Goal: Task Accomplishment & Management: Manage account settings

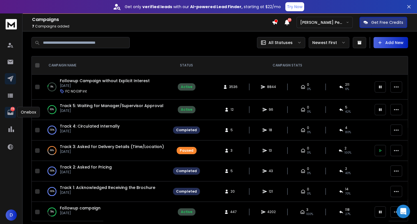
click at [9, 114] on icon at bounding box center [10, 112] width 6 height 5
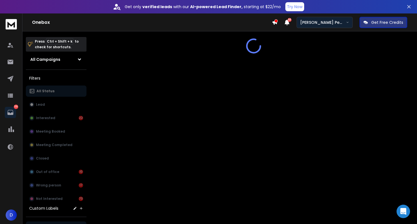
click at [306, 21] on p "[PERSON_NAME] Personal WorkSpace" at bounding box center [323, 23] width 46 height 6
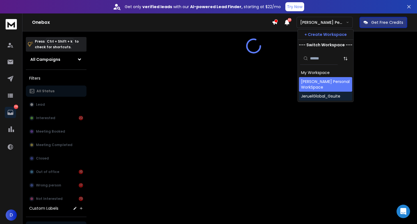
click at [315, 97] on div "JeruelGlobal_Gsuite" at bounding box center [320, 96] width 39 height 6
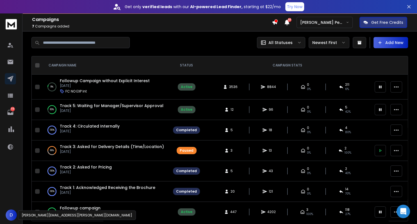
click at [10, 217] on span "D" at bounding box center [11, 215] width 11 height 11
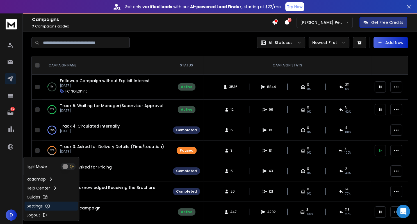
click at [34, 209] on div "Settings" at bounding box center [50, 206] width 53 height 9
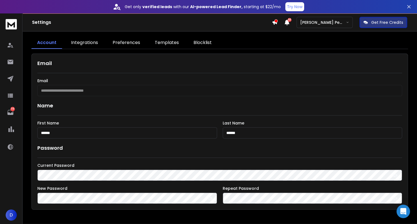
click at [205, 46] on link "Blocklist" at bounding box center [202, 43] width 29 height 12
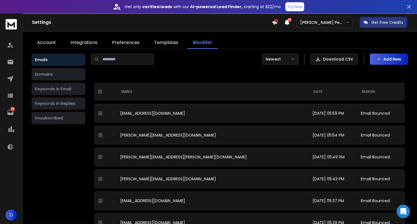
click at [381, 57] on button "Add New" at bounding box center [389, 59] width 38 height 11
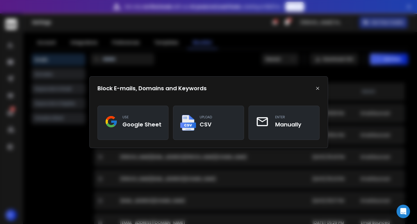
click at [293, 125] on h3 "Manually" at bounding box center [288, 125] width 26 height 8
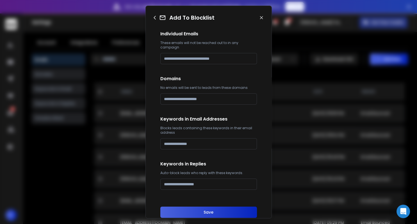
click at [202, 58] on input at bounding box center [208, 58] width 97 height 11
paste input "**********"
type input "**********"
click at [205, 209] on button "Save" at bounding box center [208, 212] width 97 height 11
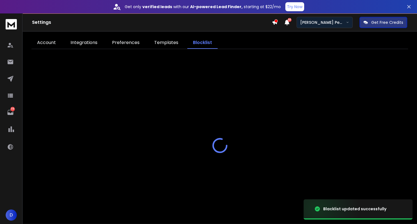
click at [317, 24] on p "dennis Personal WorkSpace" at bounding box center [323, 23] width 46 height 6
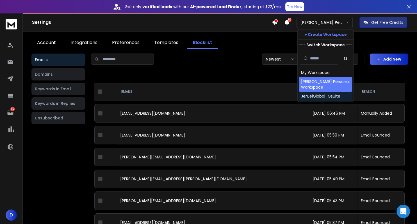
click at [323, 93] on div "JeruelGlobal_Gsuite" at bounding box center [325, 96] width 53 height 9
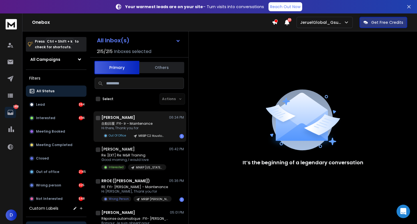
click at [146, 125] on p "自動回覆: FYI- Ir – Maintenance" at bounding box center [134, 124] width 67 height 4
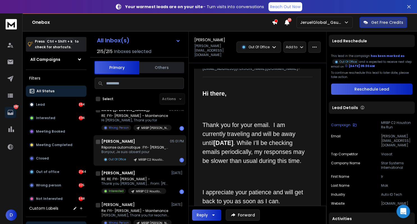
scroll to position [75, 0]
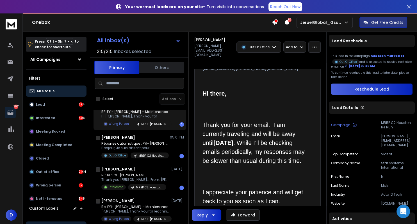
click at [138, 115] on p "Hi Beth, Thank you for" at bounding box center [134, 116] width 67 height 4
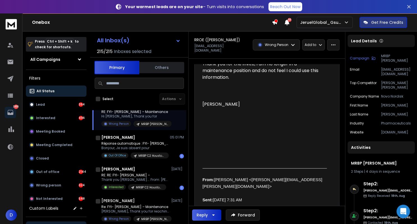
scroll to position [0, 0]
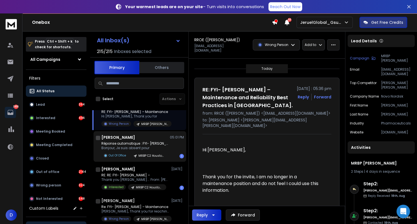
click at [143, 147] on p "Bonjour, Je suis absent pour" at bounding box center [134, 148] width 67 height 4
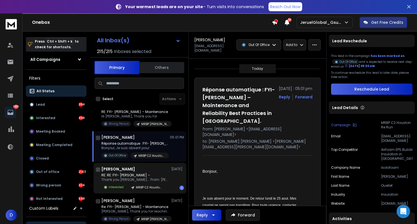
click at [146, 176] on p "RE: RE: FYI- Ronnie –" at bounding box center [134, 175] width 67 height 4
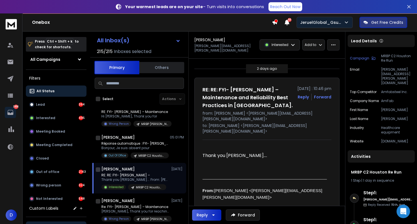
click at [326, 23] on p "JeruelGlobal_Gsuite" at bounding box center [322, 23] width 44 height 6
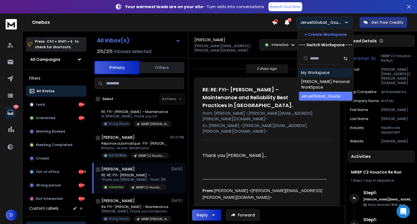
scroll to position [75, 0]
click at [322, 94] on div "JeruelGlobal_Gsuite" at bounding box center [320, 96] width 39 height 6
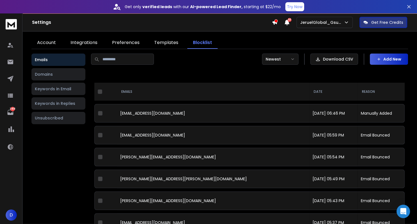
click at [396, 59] on p "Add New" at bounding box center [392, 59] width 18 height 6
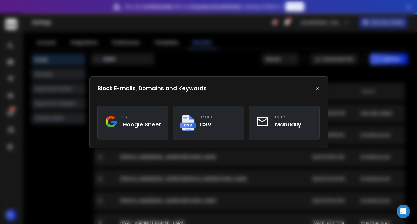
click at [282, 117] on p "enter" at bounding box center [288, 117] width 26 height 4
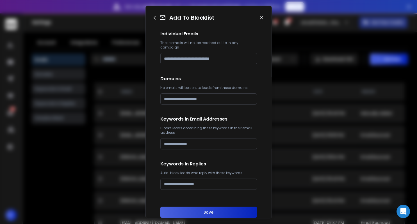
click at [177, 56] on input at bounding box center [208, 58] width 97 height 11
paste input "**********"
type input "**********"
click at [200, 208] on button "Save" at bounding box center [208, 212] width 97 height 11
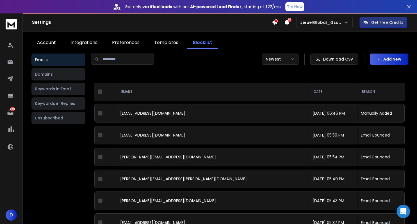
click at [390, 60] on p "Add New" at bounding box center [392, 59] width 18 height 6
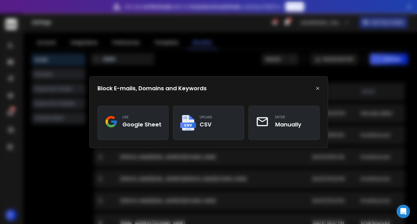
click at [301, 118] on p "enter" at bounding box center [288, 117] width 26 height 4
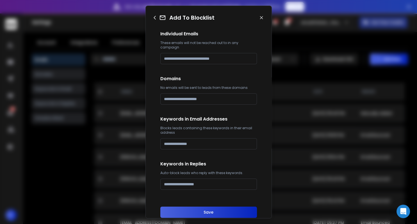
click at [184, 55] on input at bounding box center [208, 58] width 97 height 11
paste input "**********"
type input "**********"
click at [195, 212] on button "Save" at bounding box center [208, 212] width 97 height 11
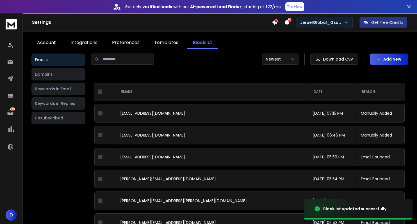
click at [324, 22] on p "JeruelGlobal_Gsuite" at bounding box center [322, 23] width 44 height 6
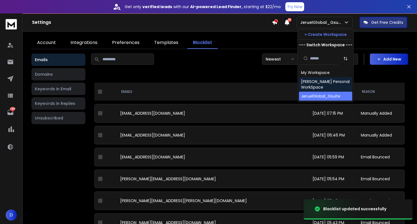
click at [317, 83] on div "dennis Personal WorkSpace" at bounding box center [325, 84] width 49 height 11
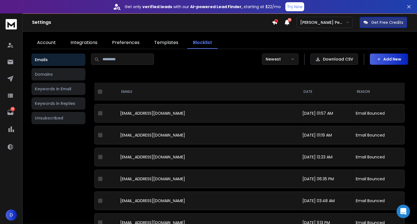
click at [394, 56] on button "Add New" at bounding box center [389, 59] width 38 height 11
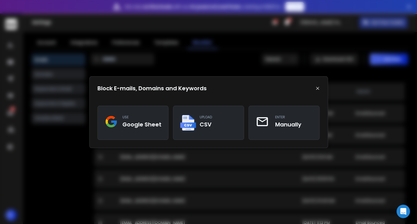
click at [278, 123] on h3 "Manually" at bounding box center [288, 125] width 26 height 8
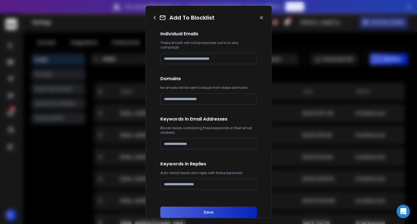
click at [211, 53] on input at bounding box center [208, 58] width 97 height 11
paste input "**********"
type input "**********"
click at [219, 209] on button "Save" at bounding box center [208, 212] width 97 height 11
